Goal: Task Accomplishment & Management: Manage account settings

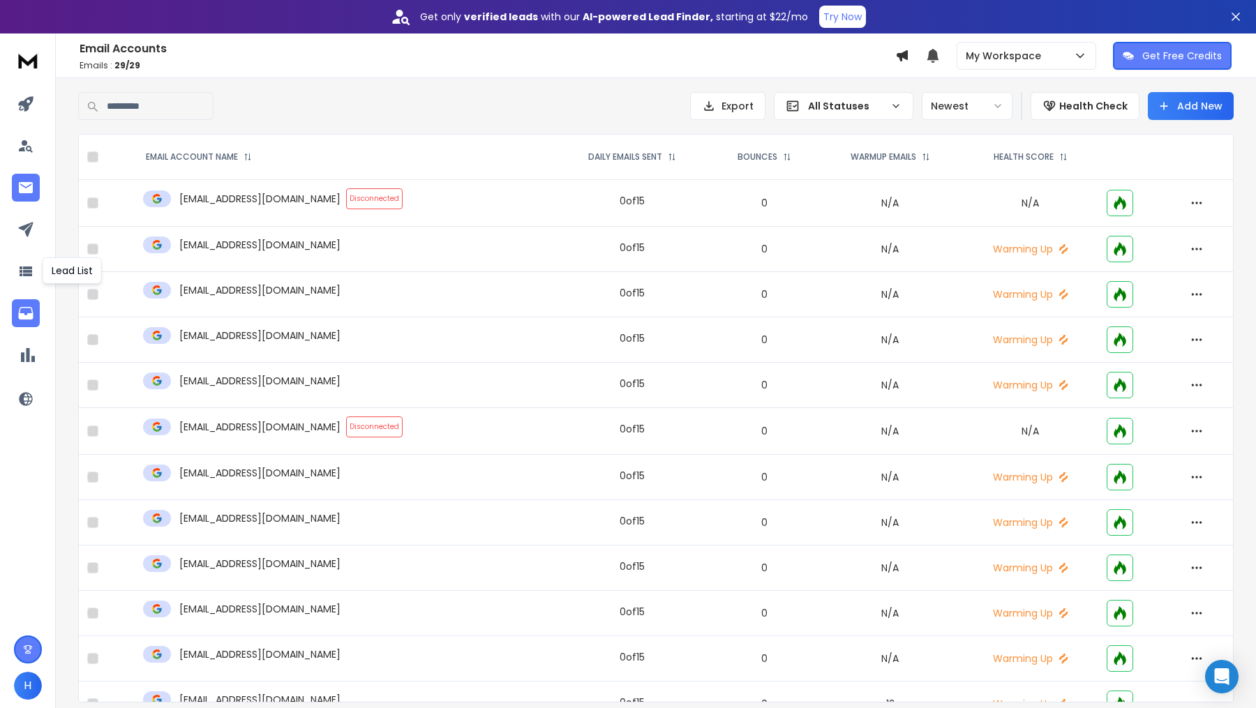
click at [30, 305] on icon at bounding box center [25, 313] width 17 height 17
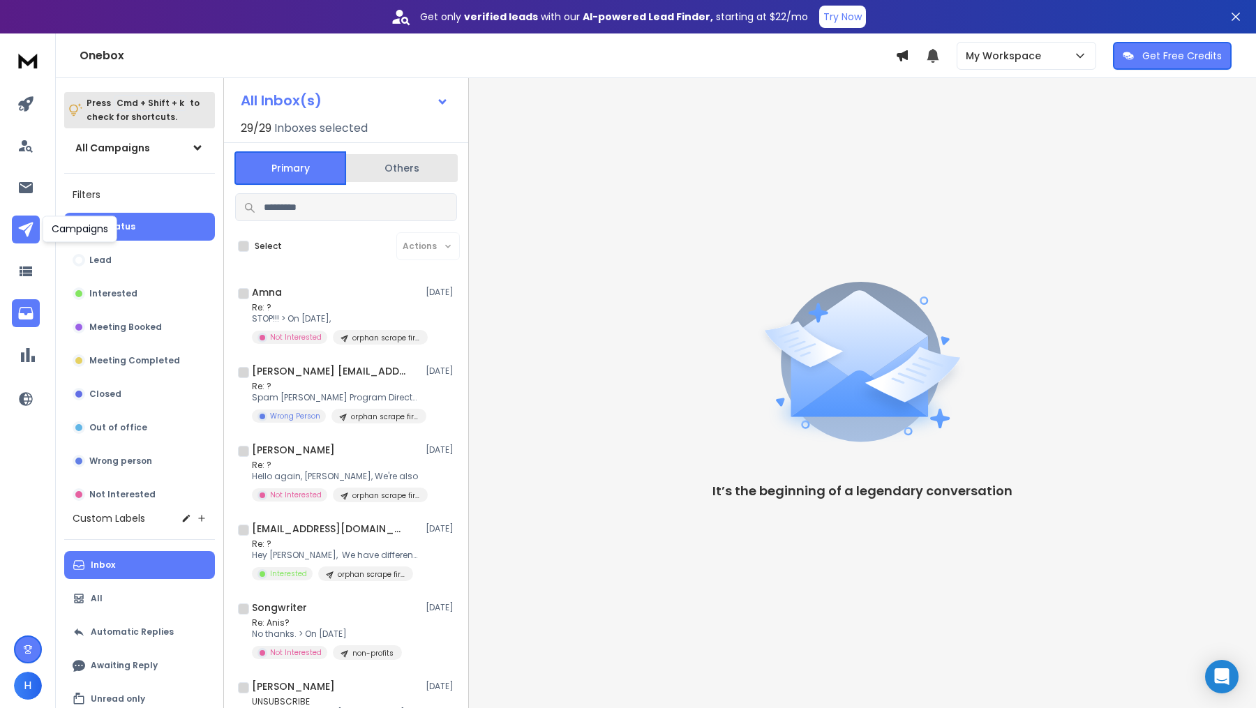
click at [31, 241] on link at bounding box center [26, 230] width 28 height 28
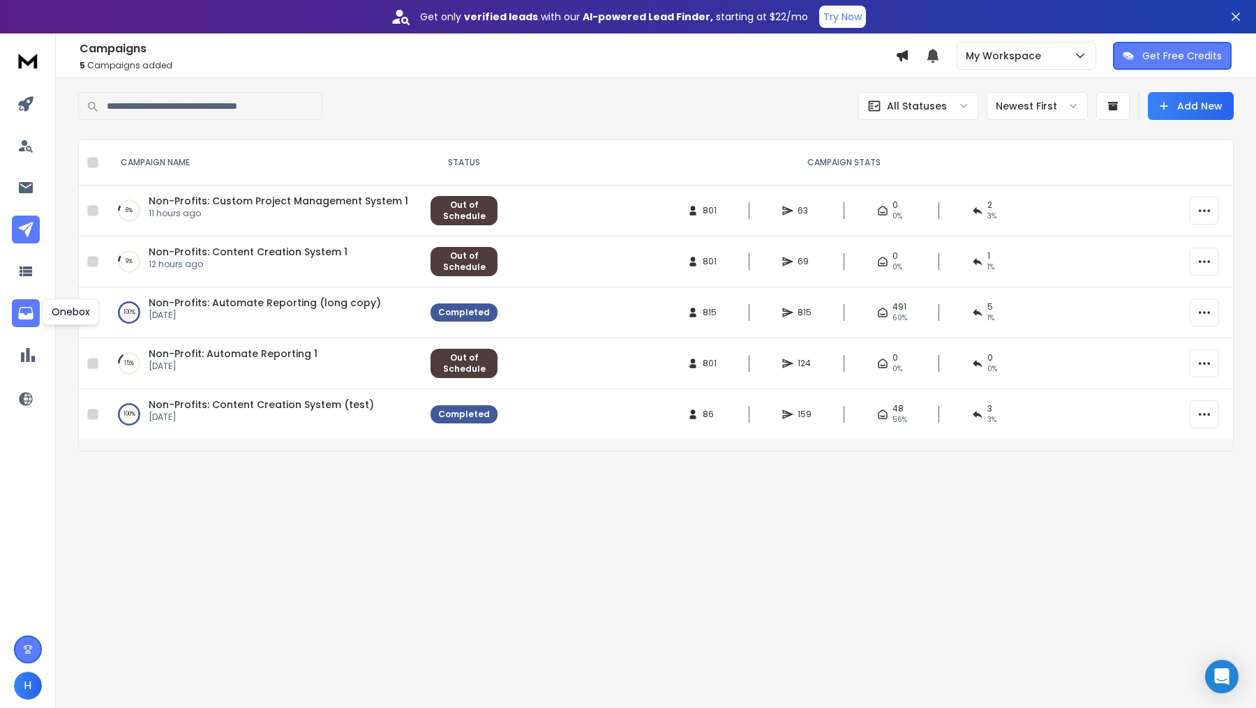
click at [36, 306] on link at bounding box center [26, 313] width 28 height 28
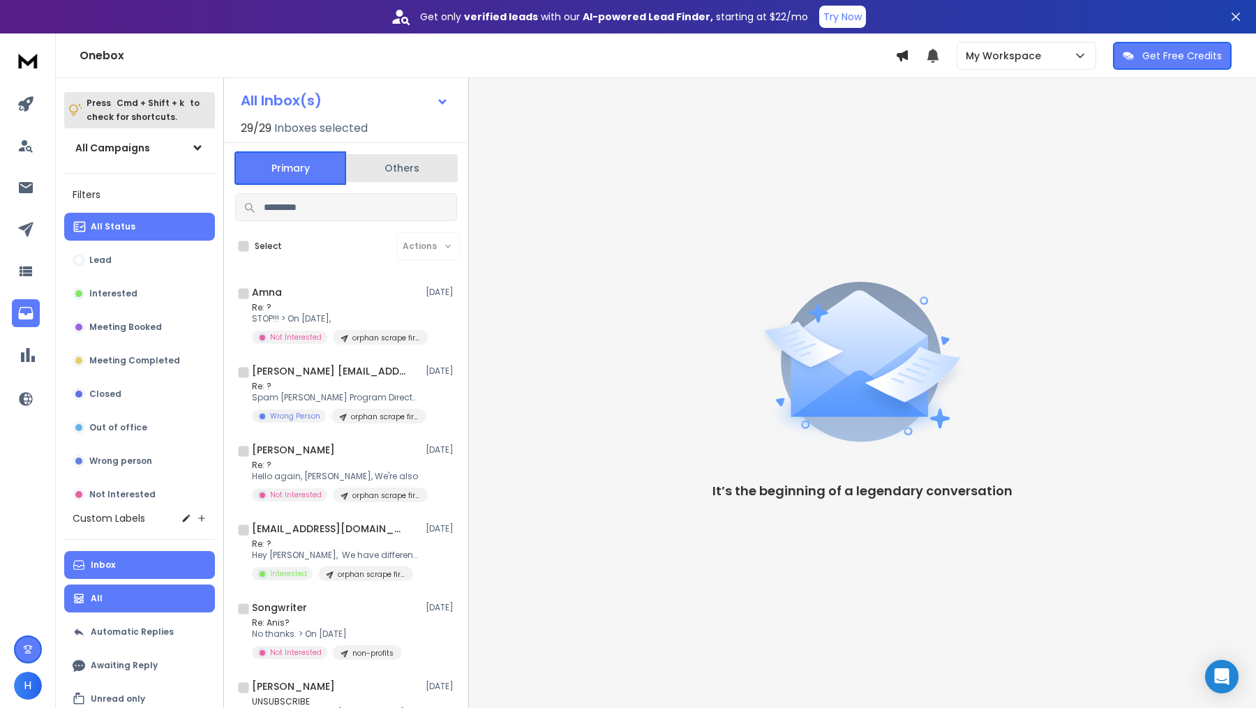
click at [135, 591] on button "All" at bounding box center [139, 599] width 151 height 28
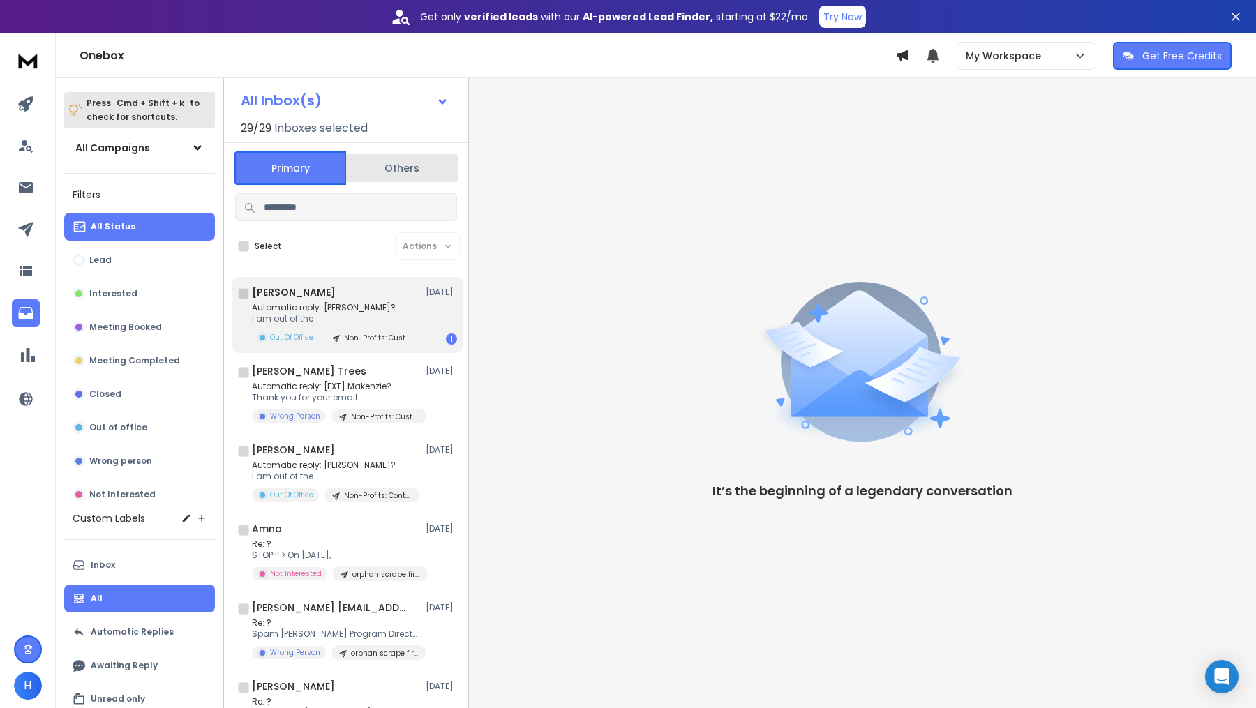
click at [380, 292] on div "[PERSON_NAME] [DATE]" at bounding box center [354, 292] width 205 height 14
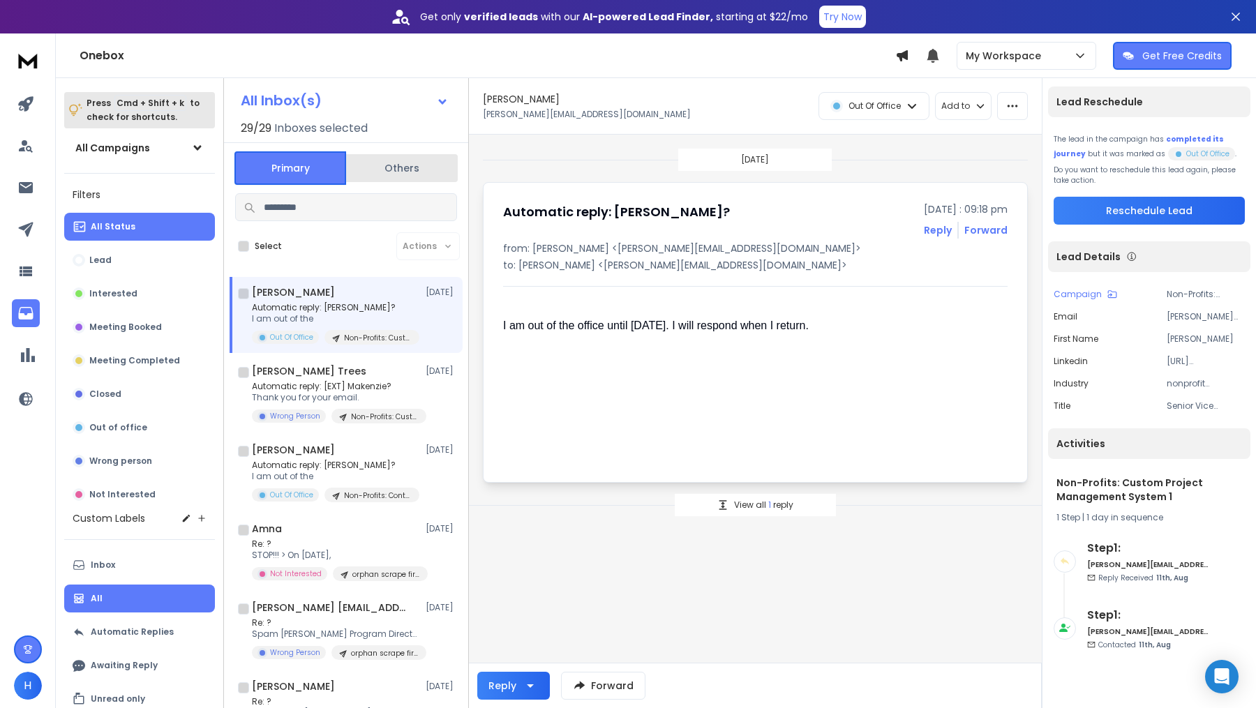
click at [167, 213] on button "All Status" at bounding box center [139, 227] width 151 height 28
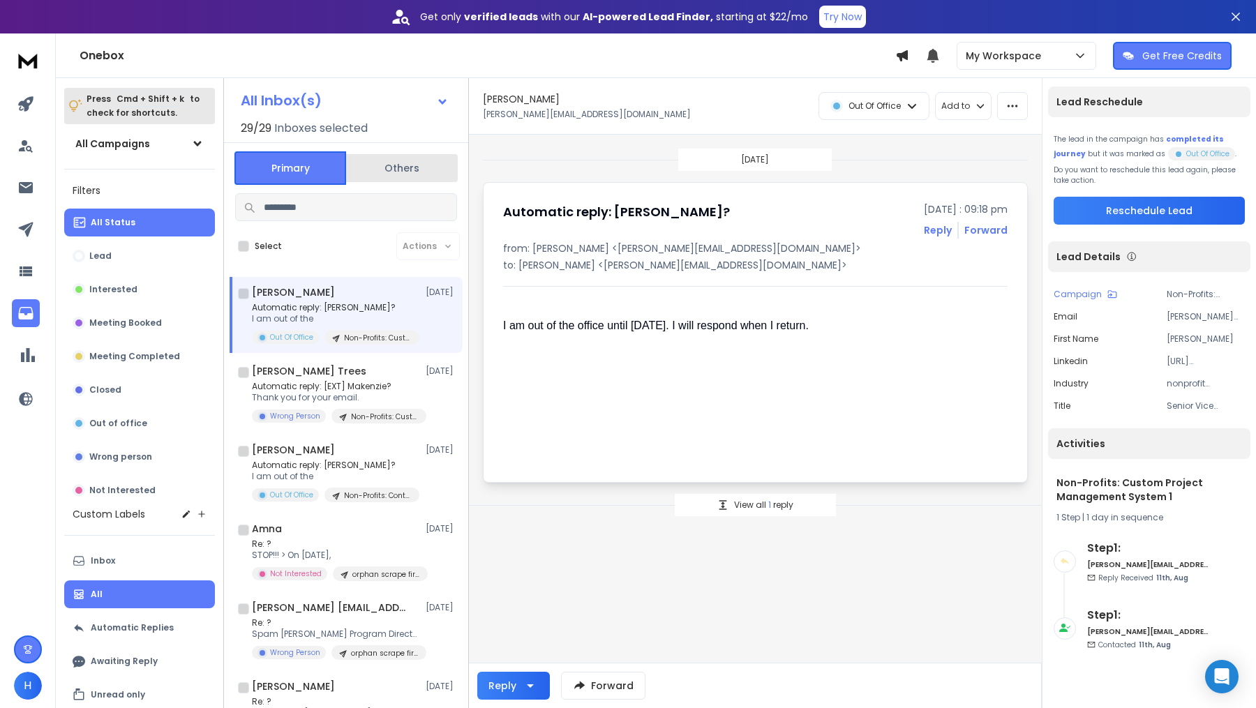
click at [167, 201] on div "Press Cmd + Shift + k to check for shortcuts. All Campaigns All Campaigns Filte…" at bounding box center [139, 432] width 167 height 708
click at [167, 186] on h3 "Filters" at bounding box center [139, 191] width 151 height 20
click at [166, 198] on h3 "Filters" at bounding box center [139, 191] width 151 height 20
click at [164, 279] on button "Interested" at bounding box center [139, 290] width 151 height 28
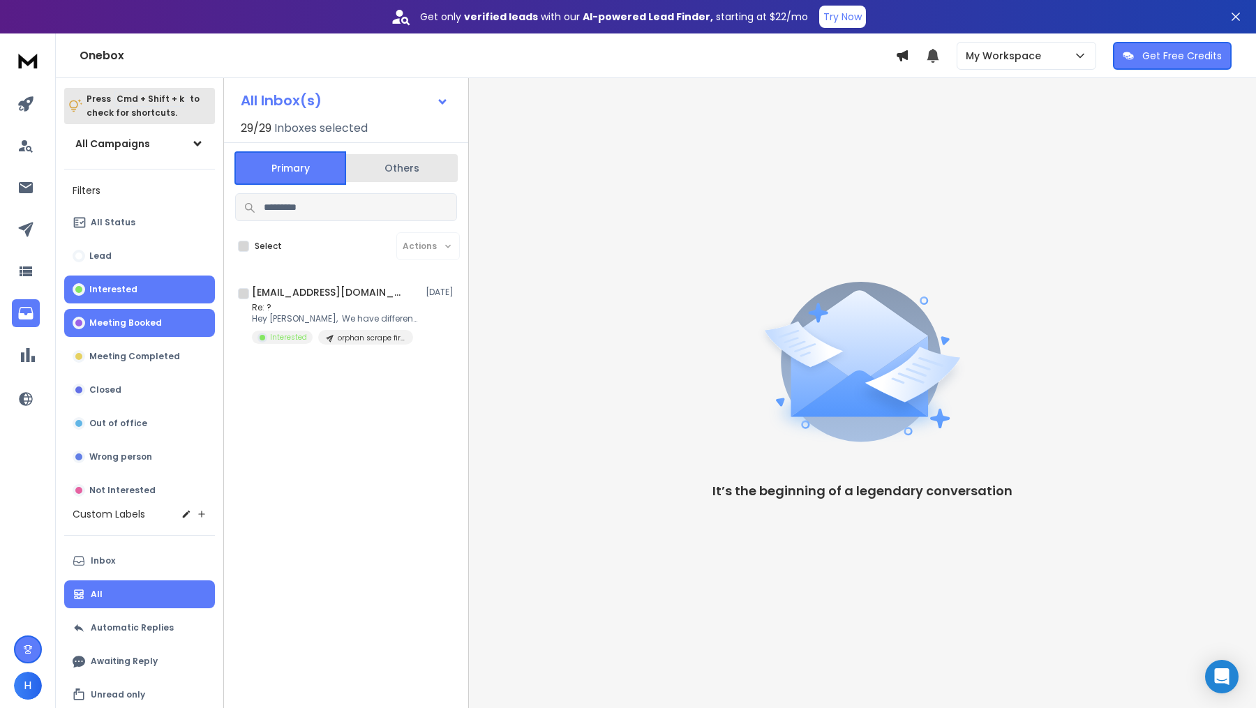
click at [165, 322] on button "Meeting Booked" at bounding box center [139, 323] width 151 height 28
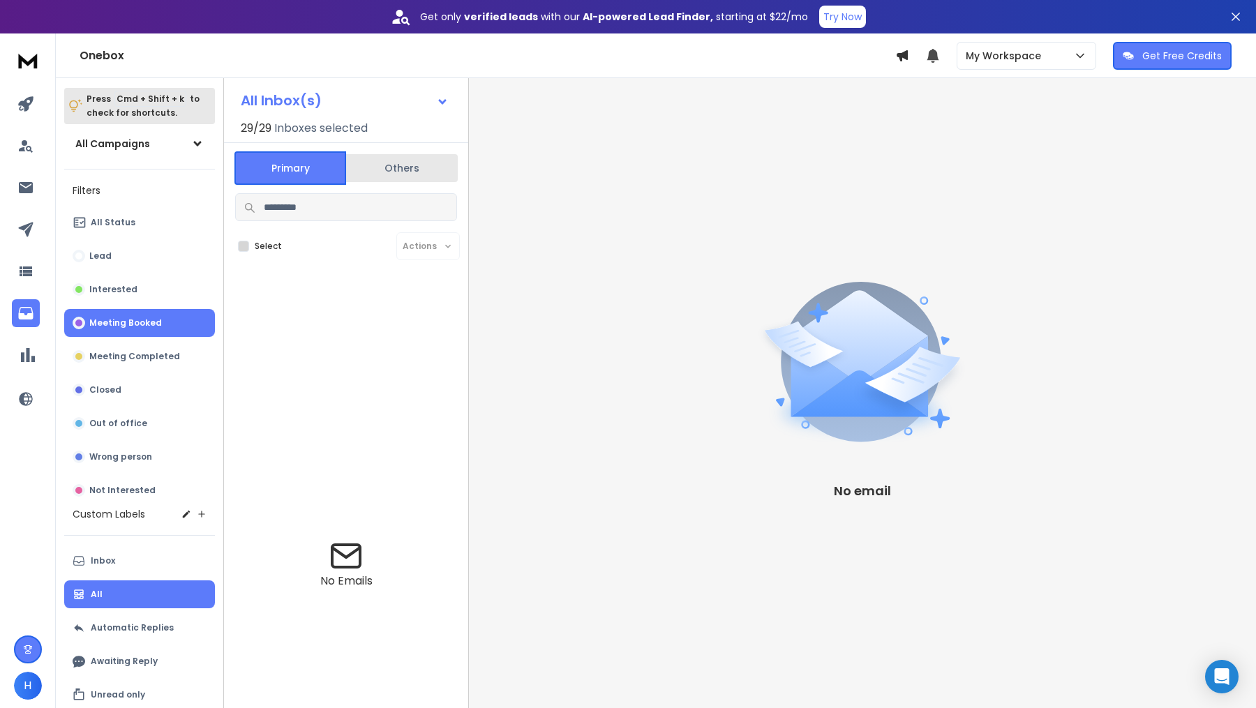
click at [149, 304] on div "All Status Lead Interested Meeting Booked Meeting Completed Closed Out of offic…" at bounding box center [139, 357] width 151 height 296
click at [145, 291] on button "Interested" at bounding box center [139, 290] width 151 height 28
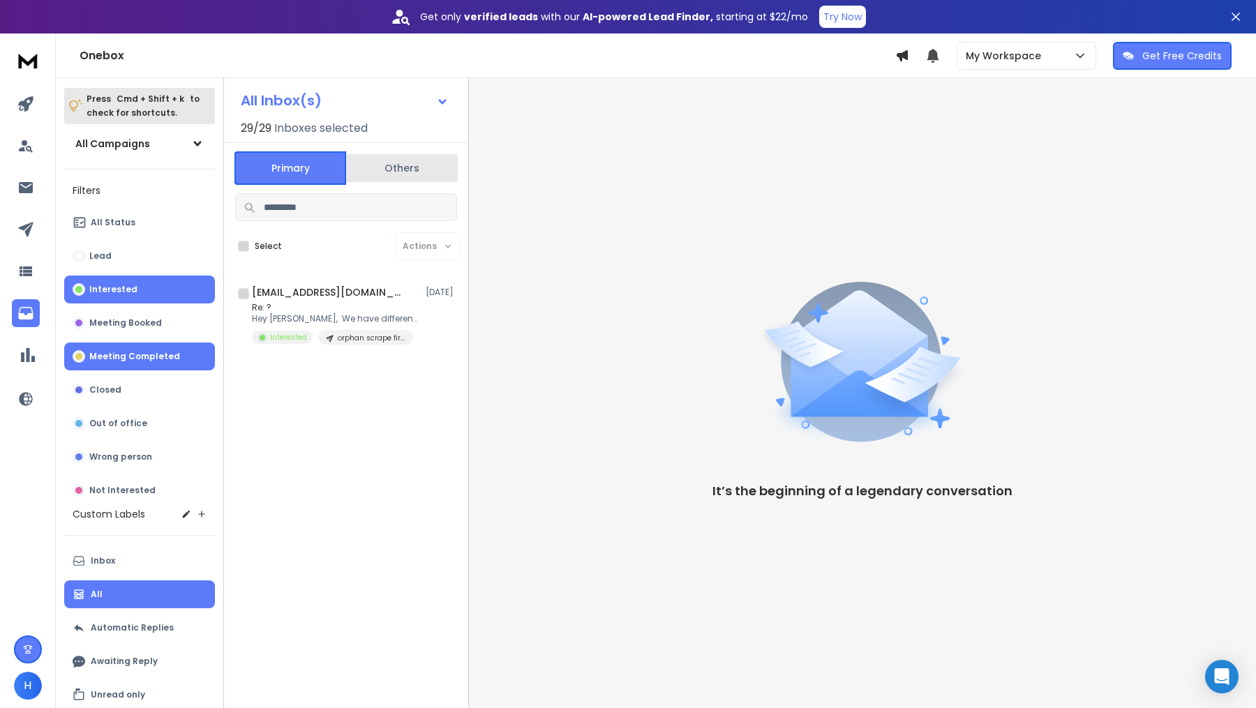
click at [164, 364] on button "Meeting Completed" at bounding box center [139, 357] width 151 height 28
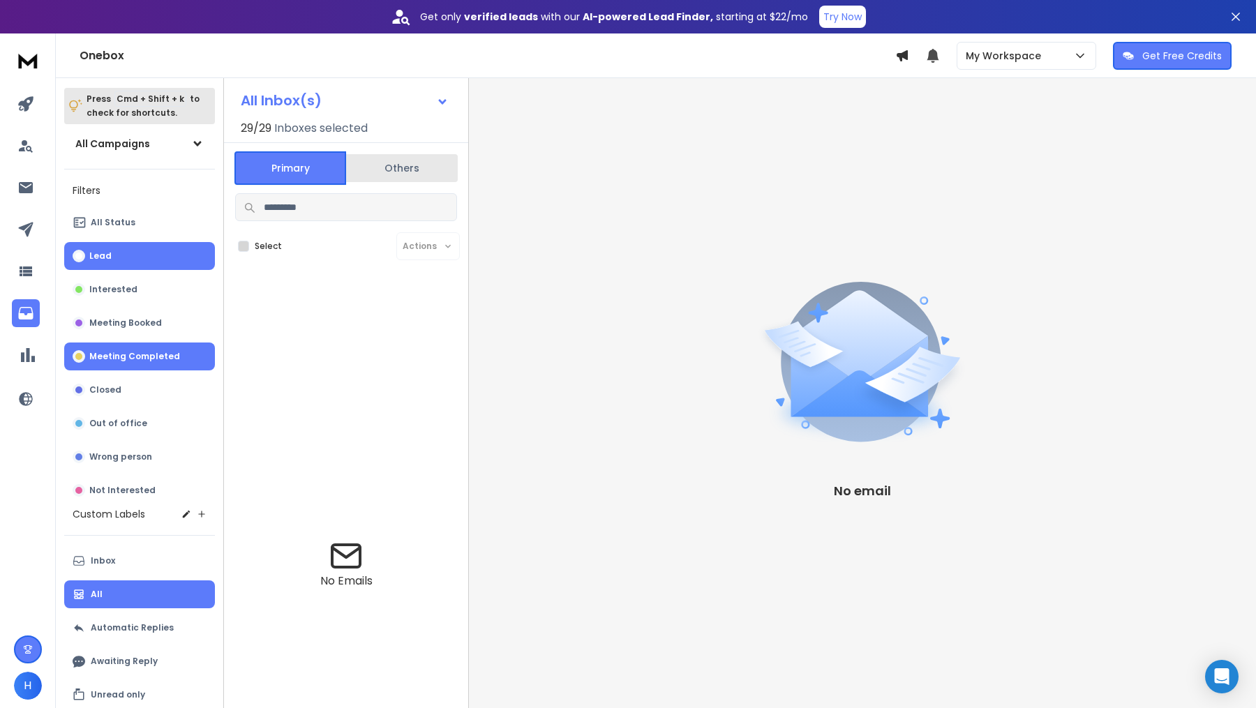
click at [149, 242] on button "Lead" at bounding box center [139, 256] width 151 height 28
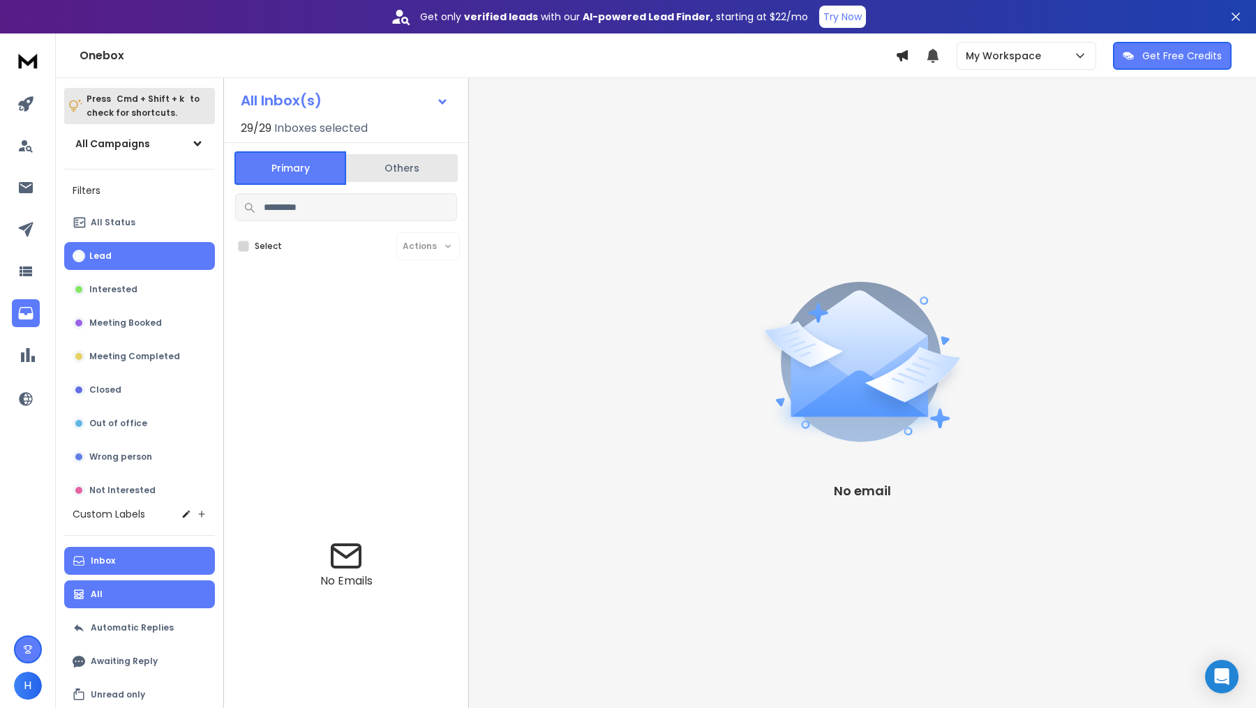
click at [163, 561] on button "Inbox" at bounding box center [139, 561] width 151 height 28
click at [165, 587] on button "All" at bounding box center [139, 595] width 151 height 28
